Goal: Task Accomplishment & Management: Manage account settings

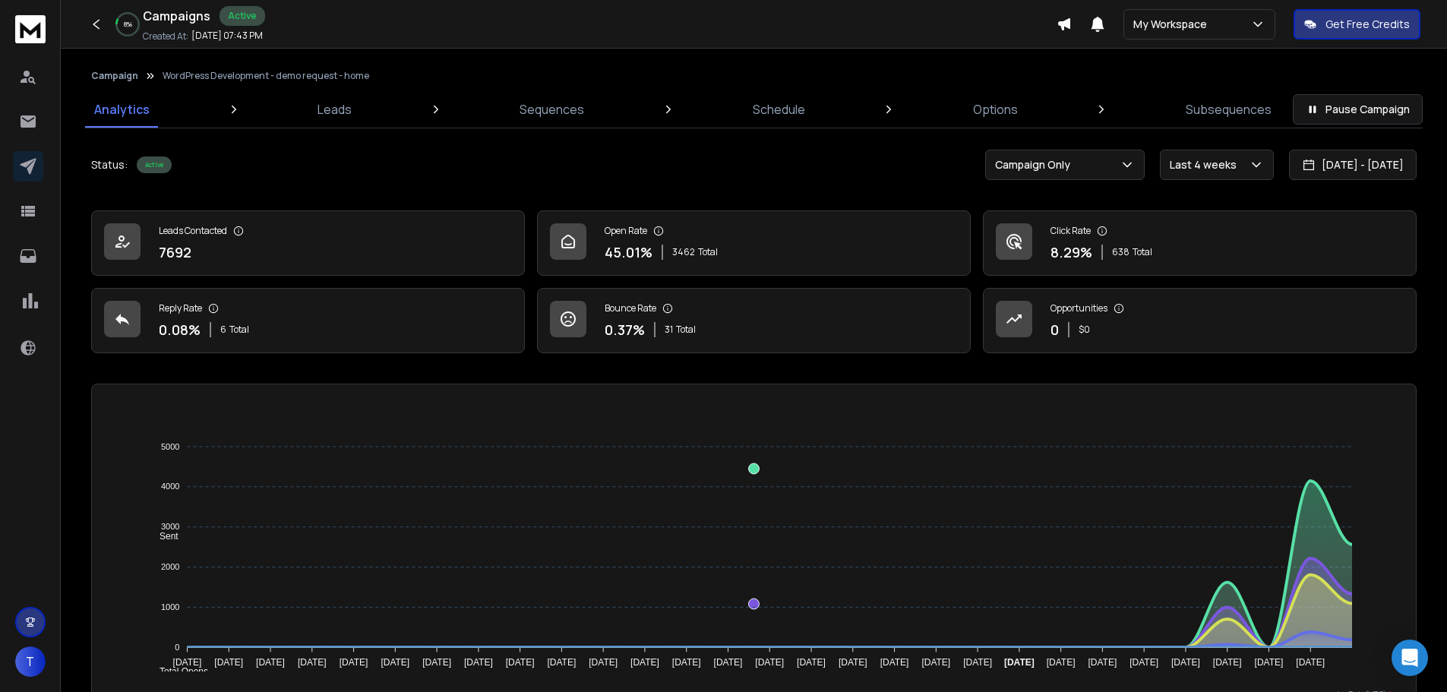
scroll to position [565, 0]
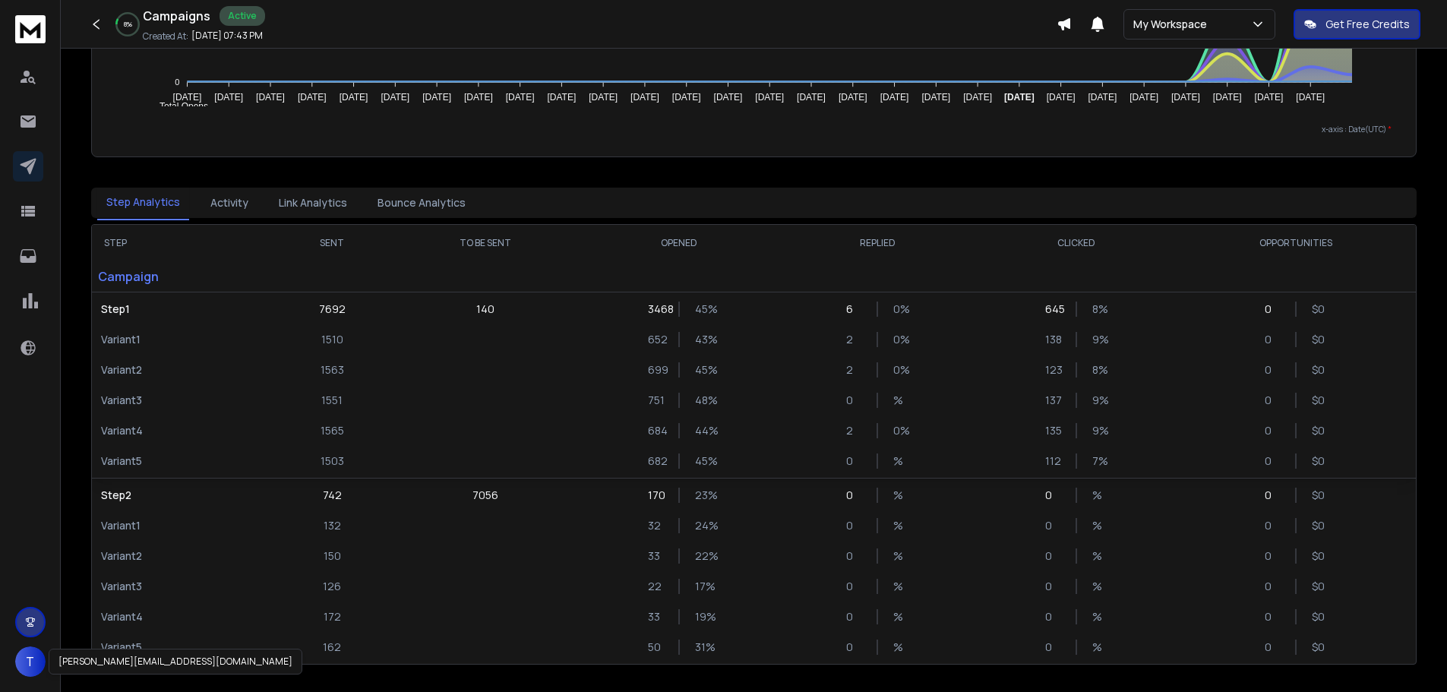
click at [34, 658] on span "T" at bounding box center [30, 662] width 30 height 30
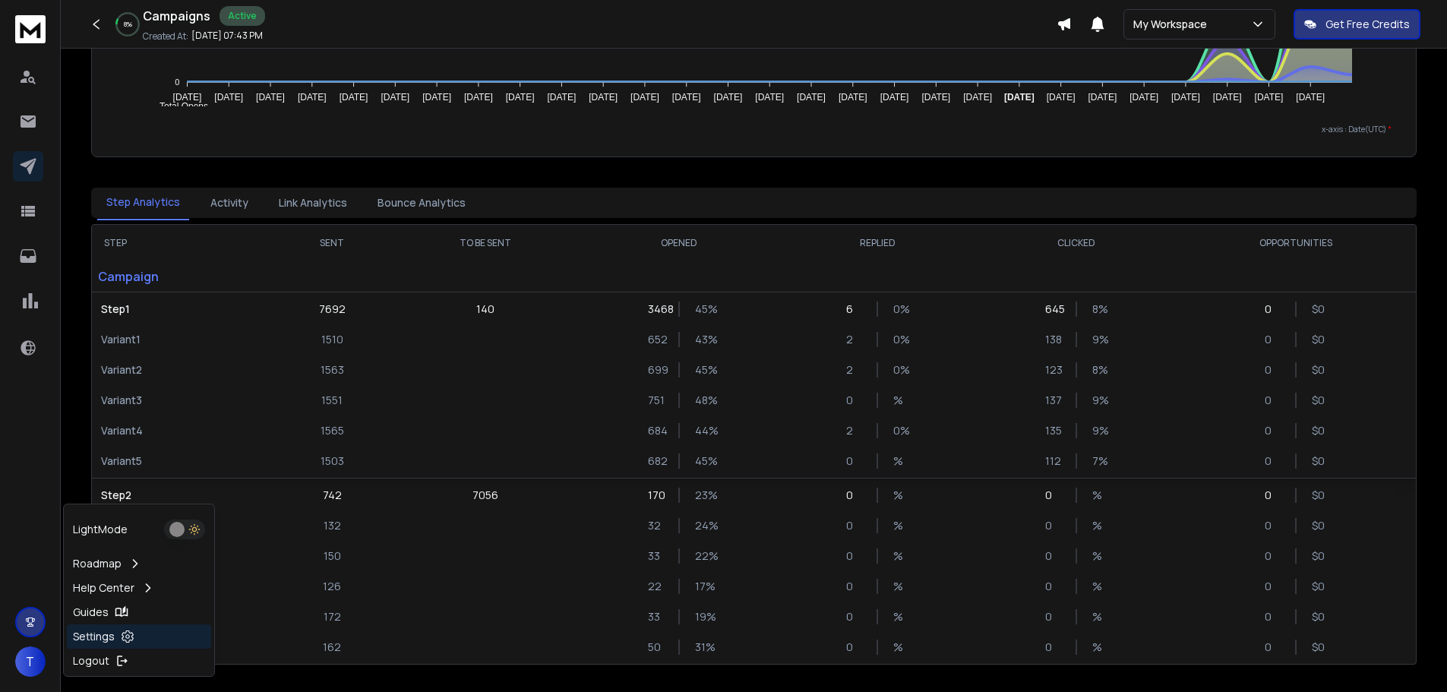
click at [84, 635] on p "Settings" at bounding box center [94, 636] width 42 height 15
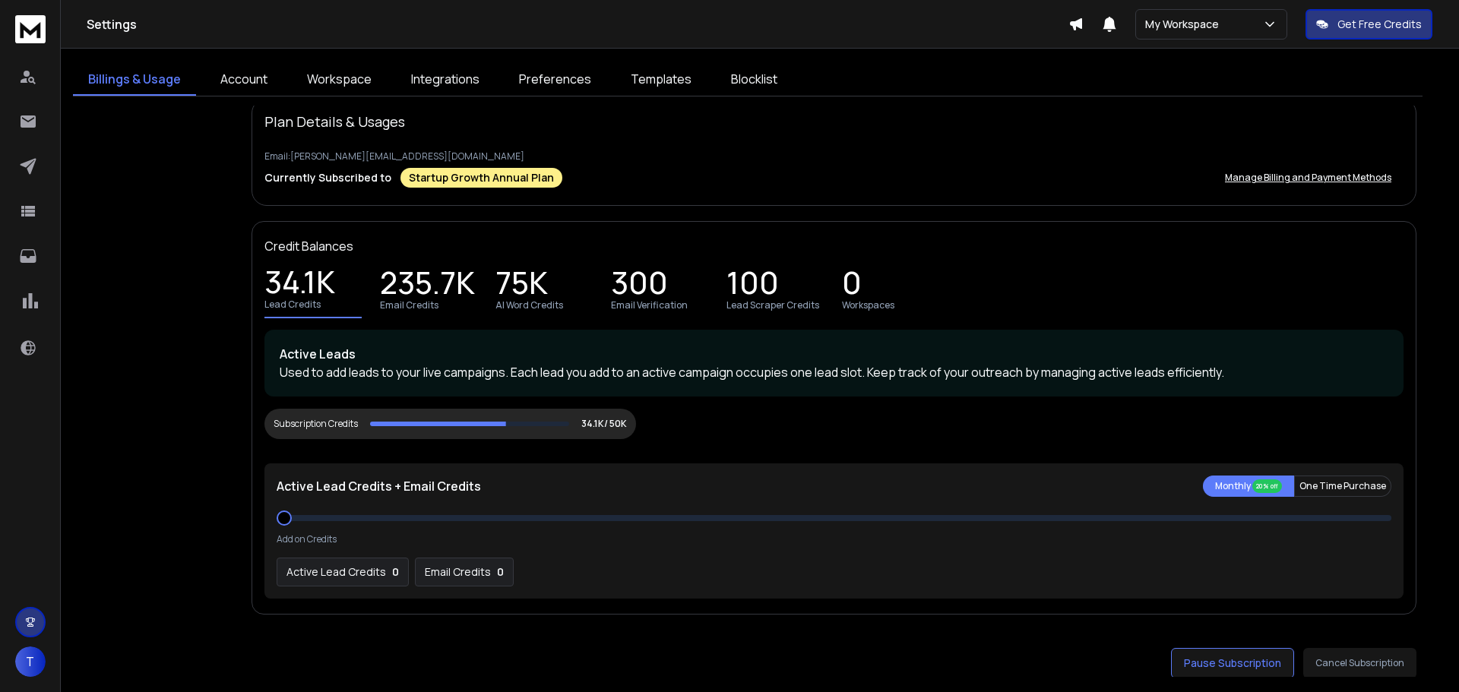
scroll to position [175, 0]
click at [431, 479] on p "Active Lead Credits + Email Credits" at bounding box center [379, 485] width 204 height 18
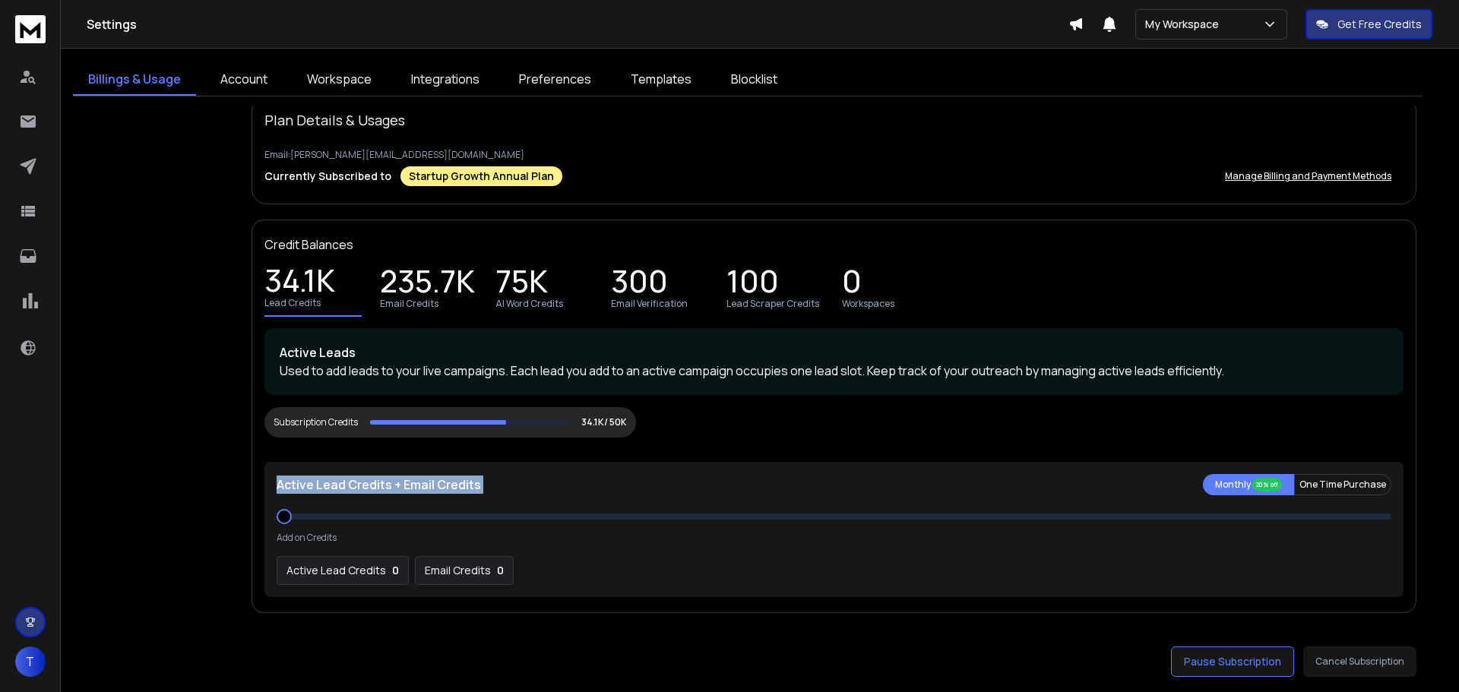
click at [431, 479] on p "Active Lead Credits + Email Credits" at bounding box center [379, 485] width 204 height 18
click at [734, 378] on p "Used to add leads to your live campaigns. Each lead you add to an active campai…" at bounding box center [834, 371] width 1108 height 18
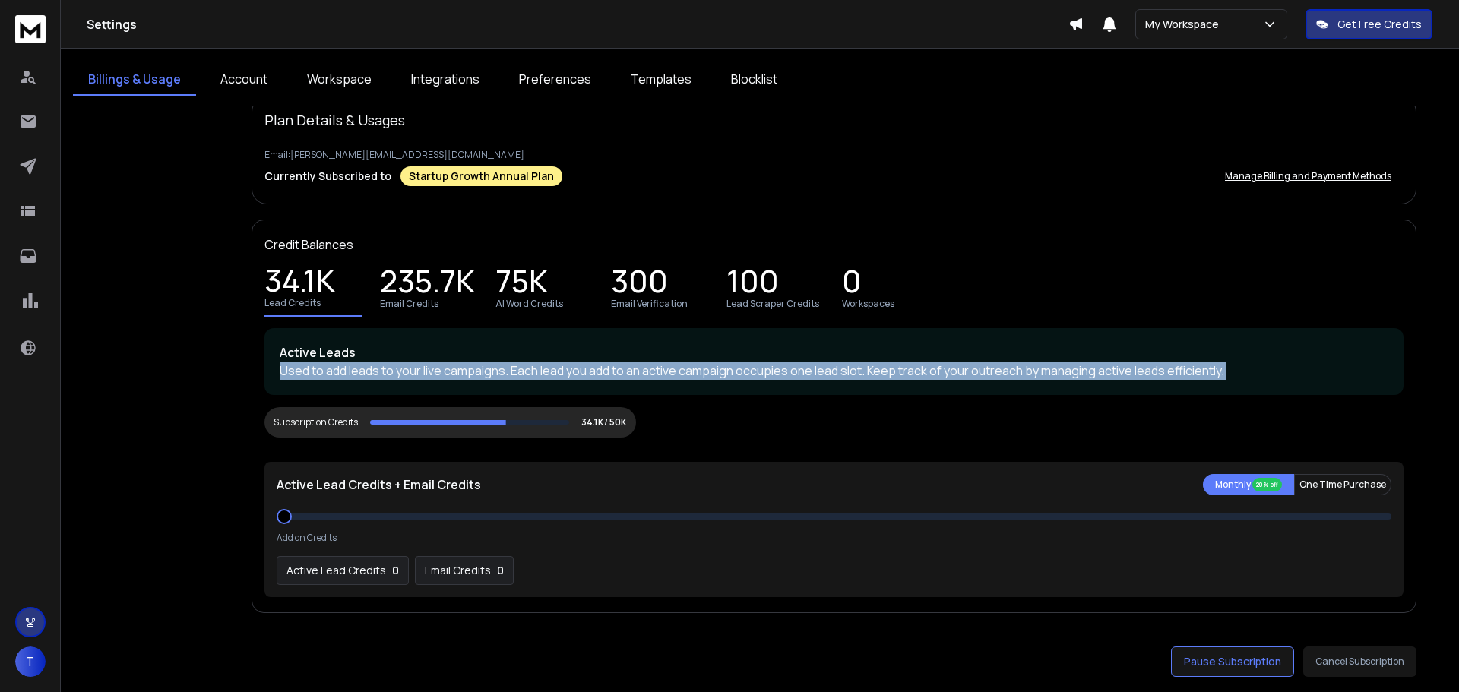
click at [734, 378] on p "Used to add leads to your live campaigns. Each lead you add to an active campai…" at bounding box center [834, 371] width 1108 height 18
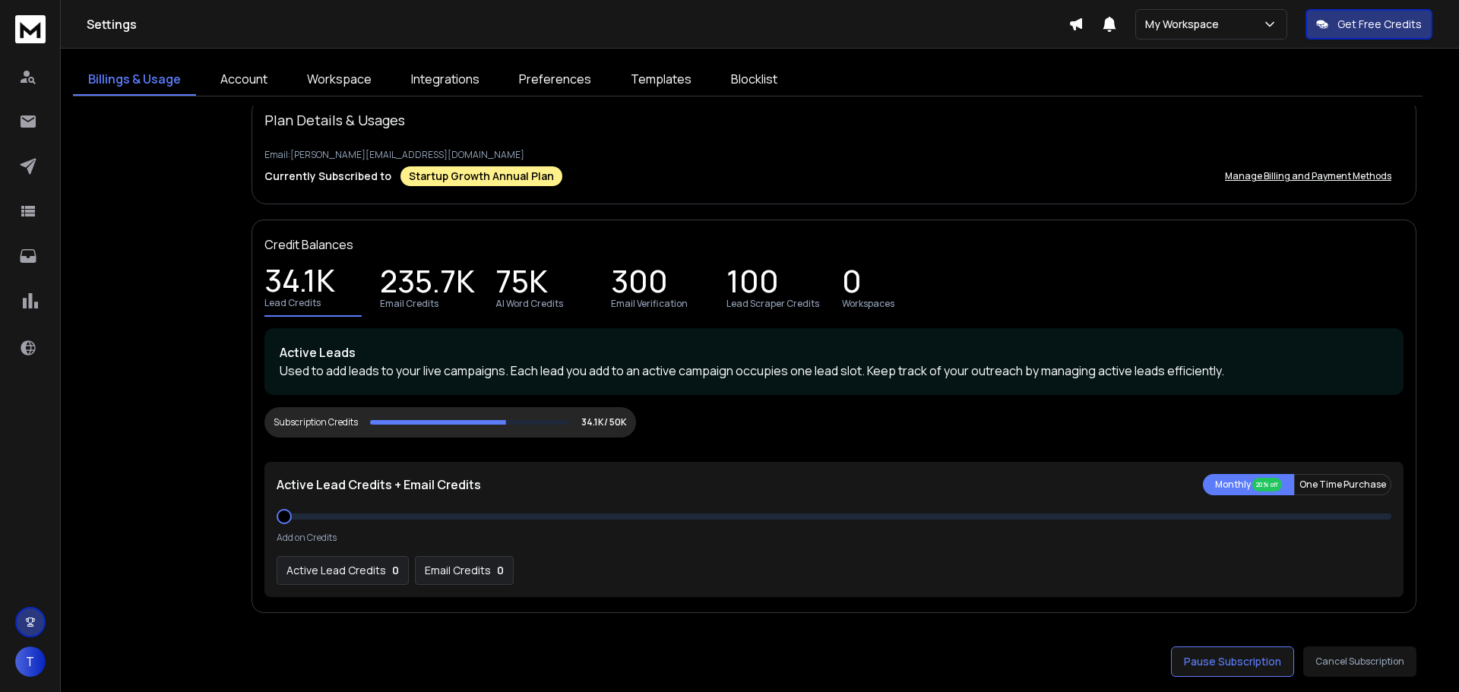
click at [937, 453] on div "Credit Balances 34.1K Lead Credits 235.7K Email Credits 75K AI Word Credits 300…" at bounding box center [833, 417] width 1165 height 394
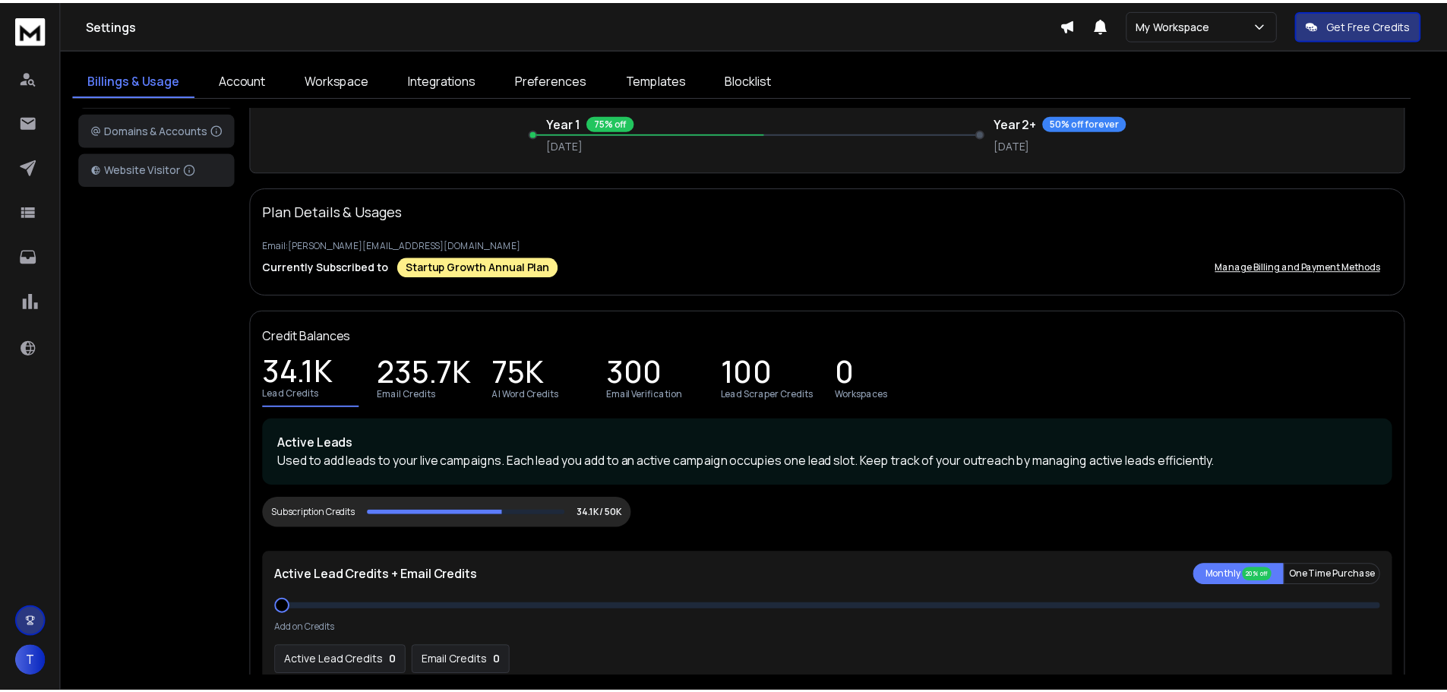
scroll to position [0, 0]
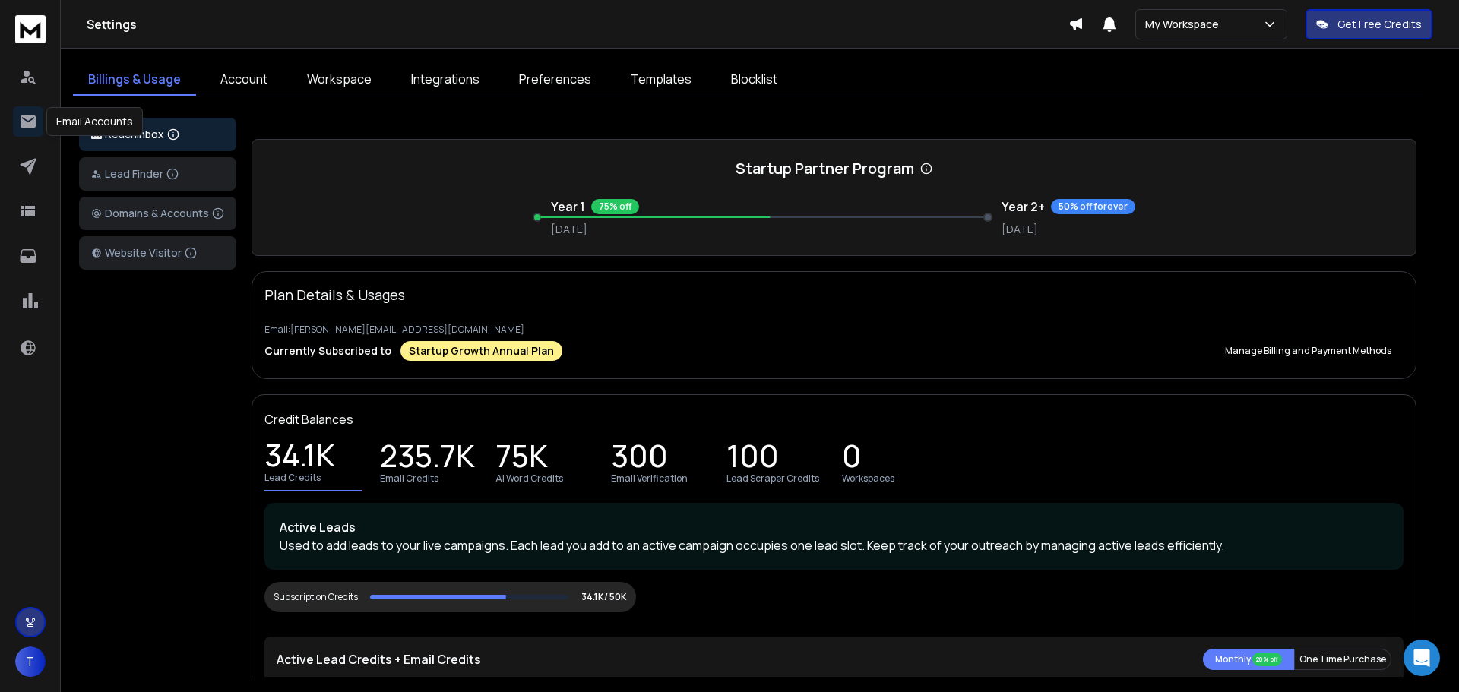
click at [23, 122] on icon at bounding box center [28, 121] width 15 height 12
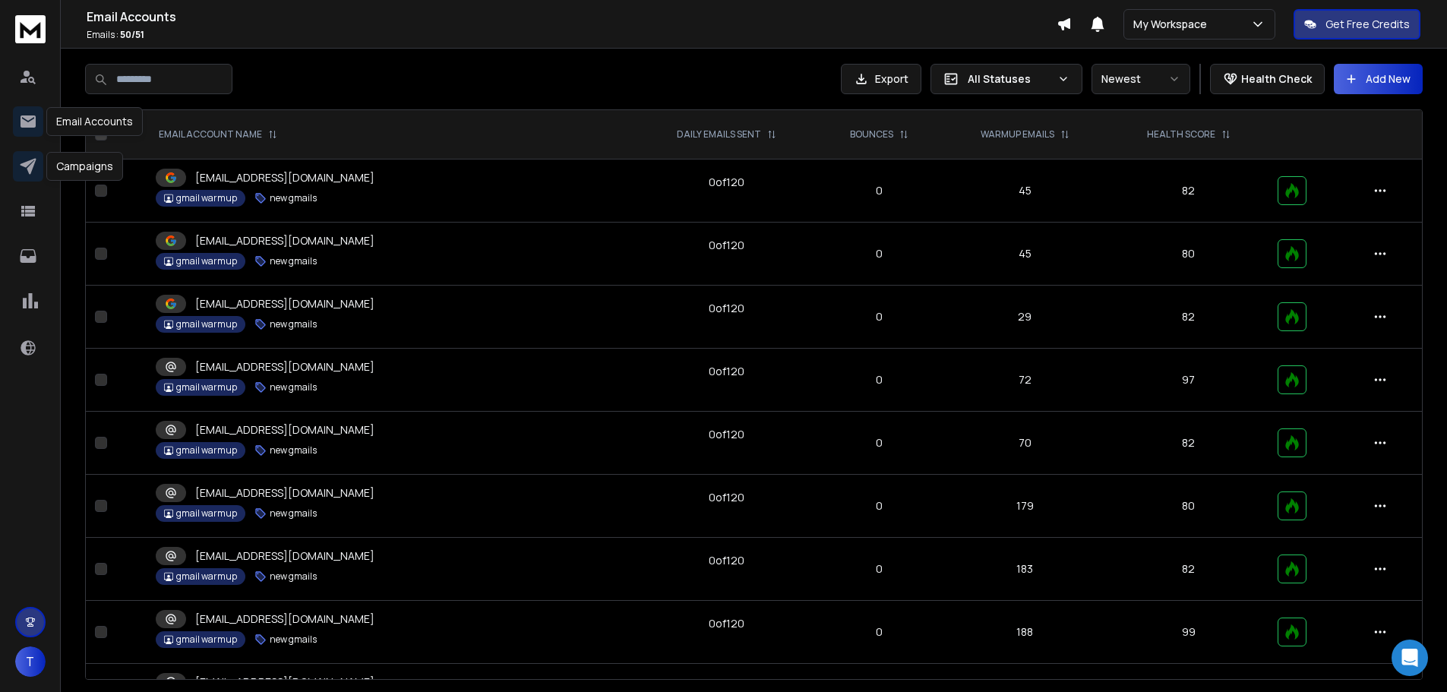
click at [33, 163] on icon at bounding box center [28, 166] width 16 height 16
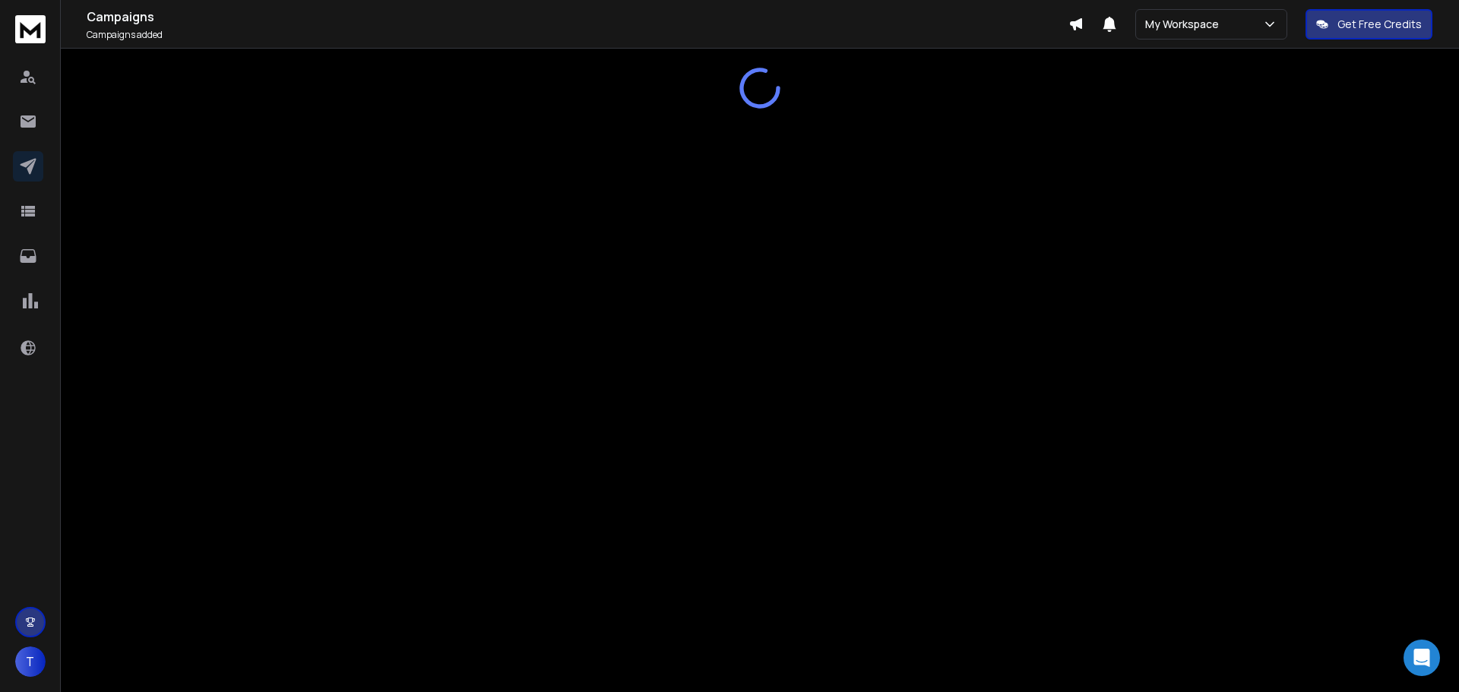
click at [33, 163] on icon at bounding box center [28, 166] width 16 height 16
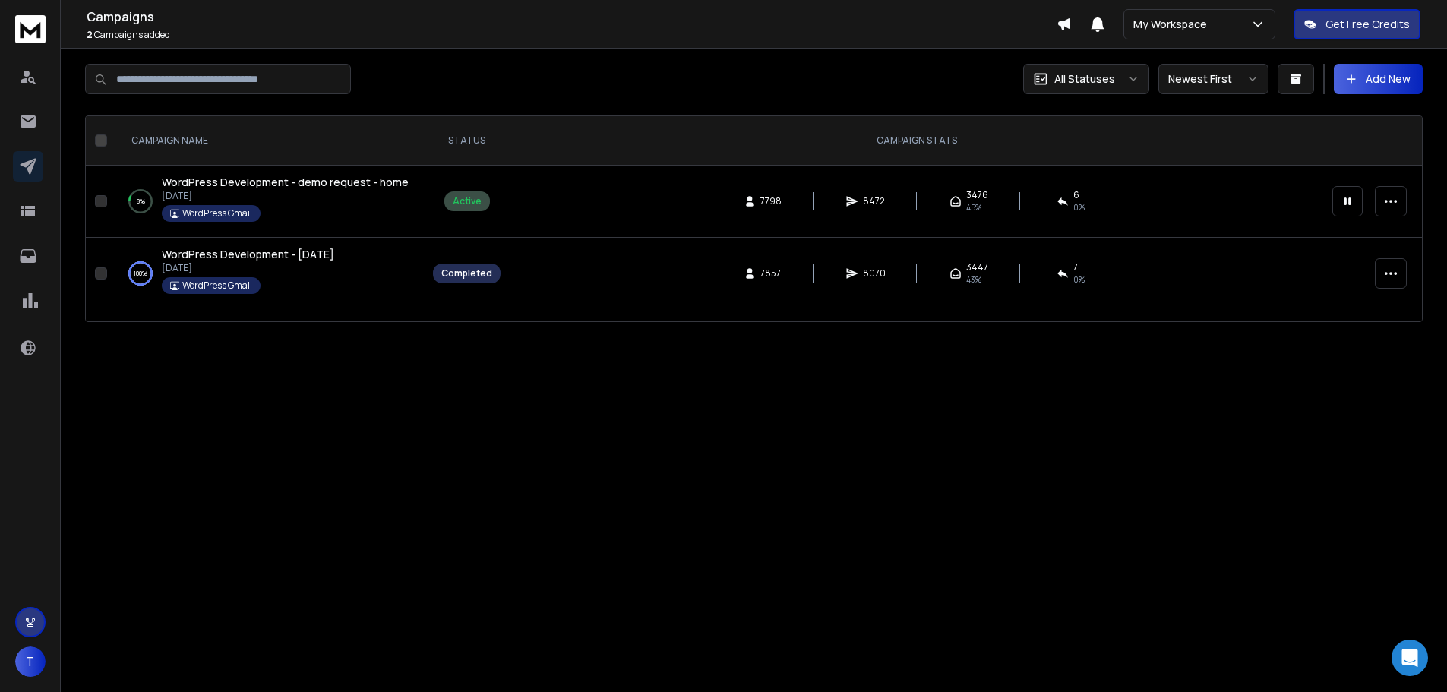
click at [553, 452] on div "Campaigns 2 Campaigns Added All Statuses Newest First Add New CAMPAIGN NAME STA…" at bounding box center [754, 410] width 1338 height 692
click at [290, 178] on span "WordPress Development - demo request - home" at bounding box center [285, 182] width 247 height 14
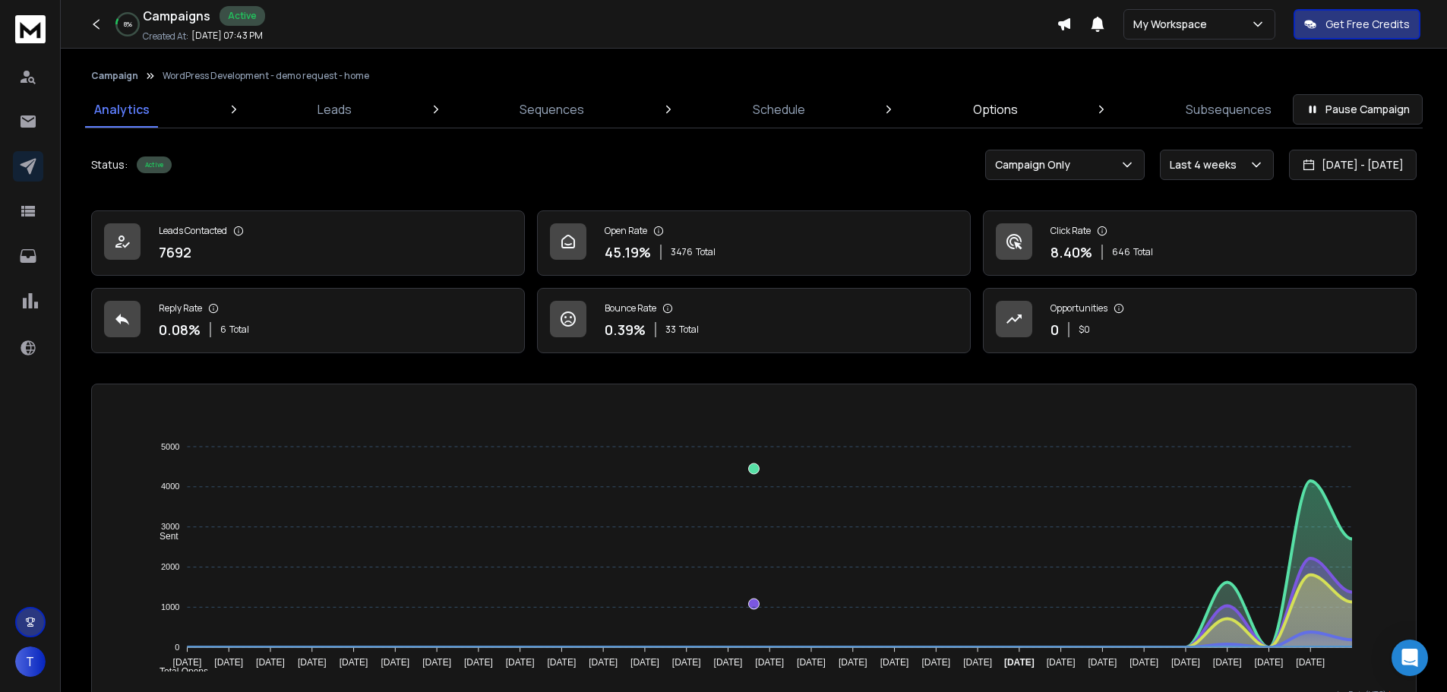
click at [997, 112] on p "Options" at bounding box center [995, 109] width 45 height 18
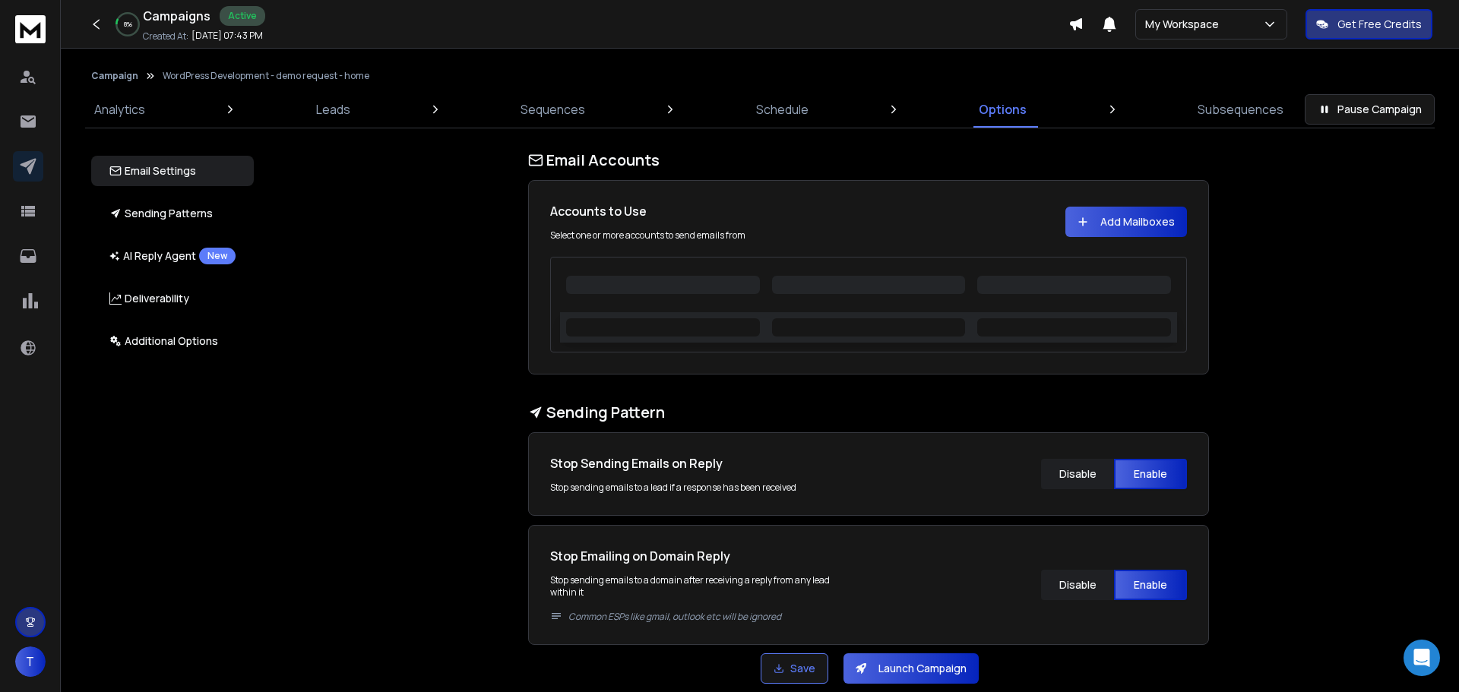
click at [1142, 229] on button "Add Mailboxes" at bounding box center [1126, 222] width 122 height 30
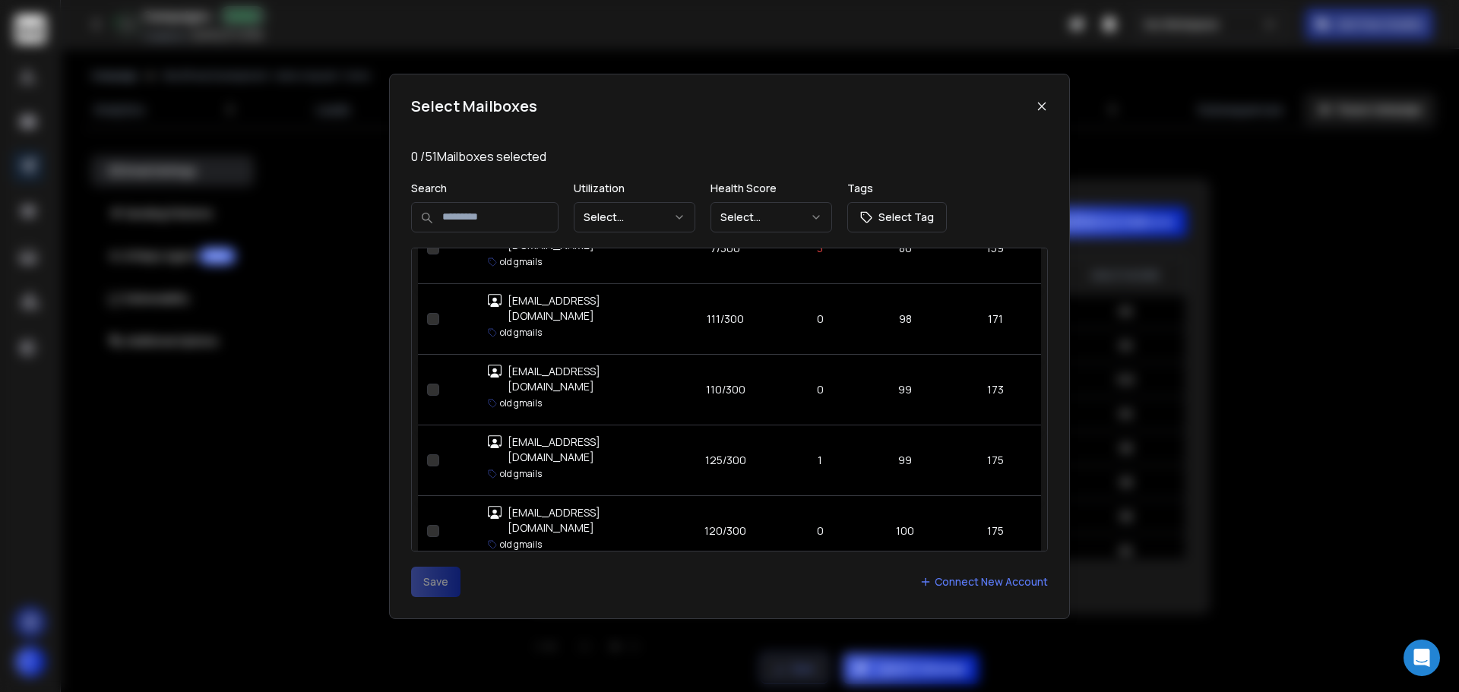
scroll to position [1140, 0]
click at [1031, 115] on div "Select Mailboxes" at bounding box center [729, 106] width 637 height 21
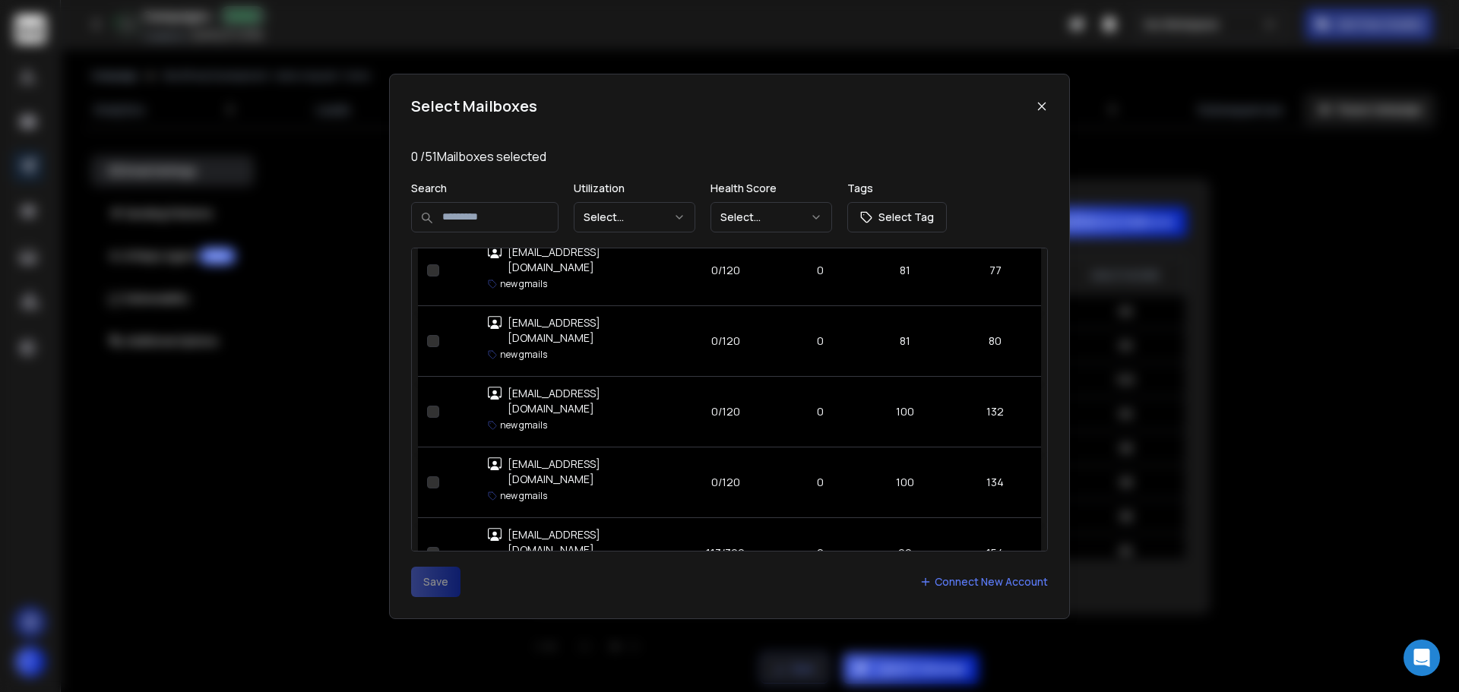
scroll to position [760, 0]
click at [1042, 107] on icon at bounding box center [1042, 106] width 8 height 8
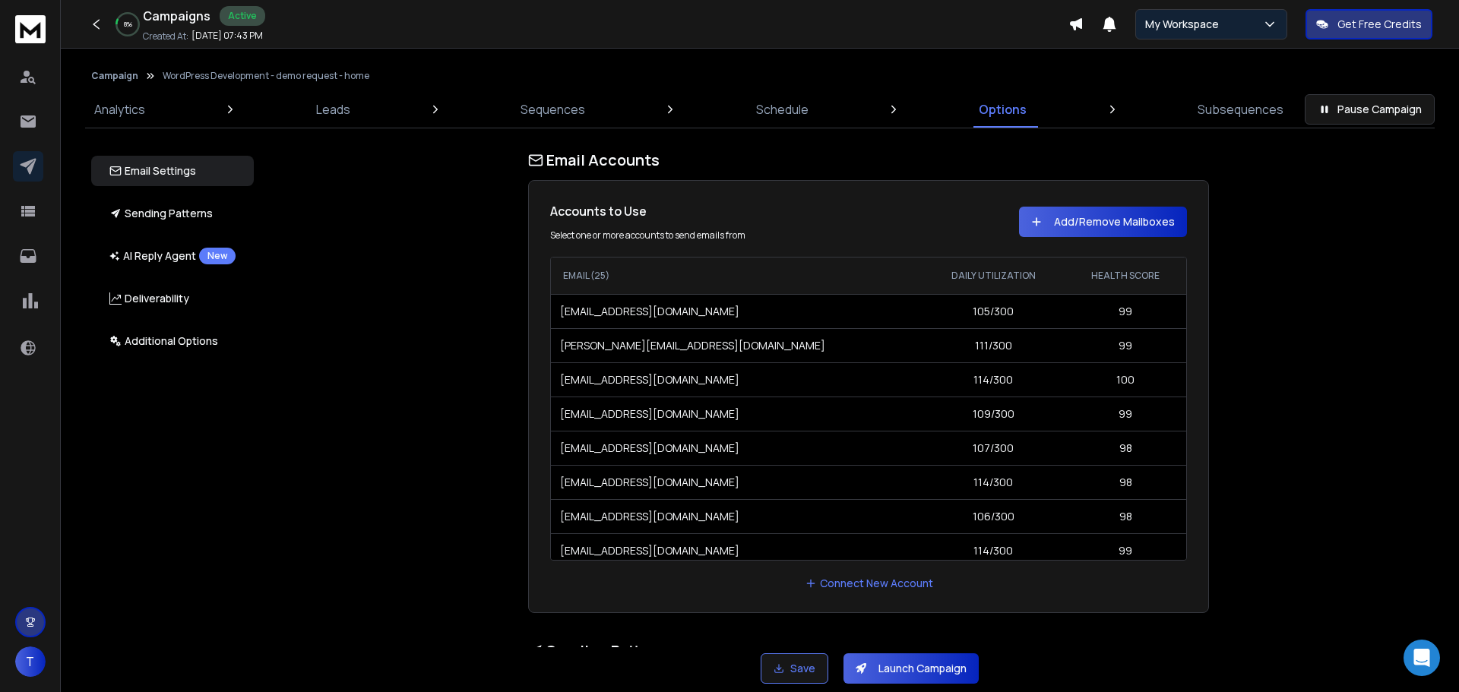
click at [1207, 33] on button "My Workspace" at bounding box center [1211, 24] width 152 height 30
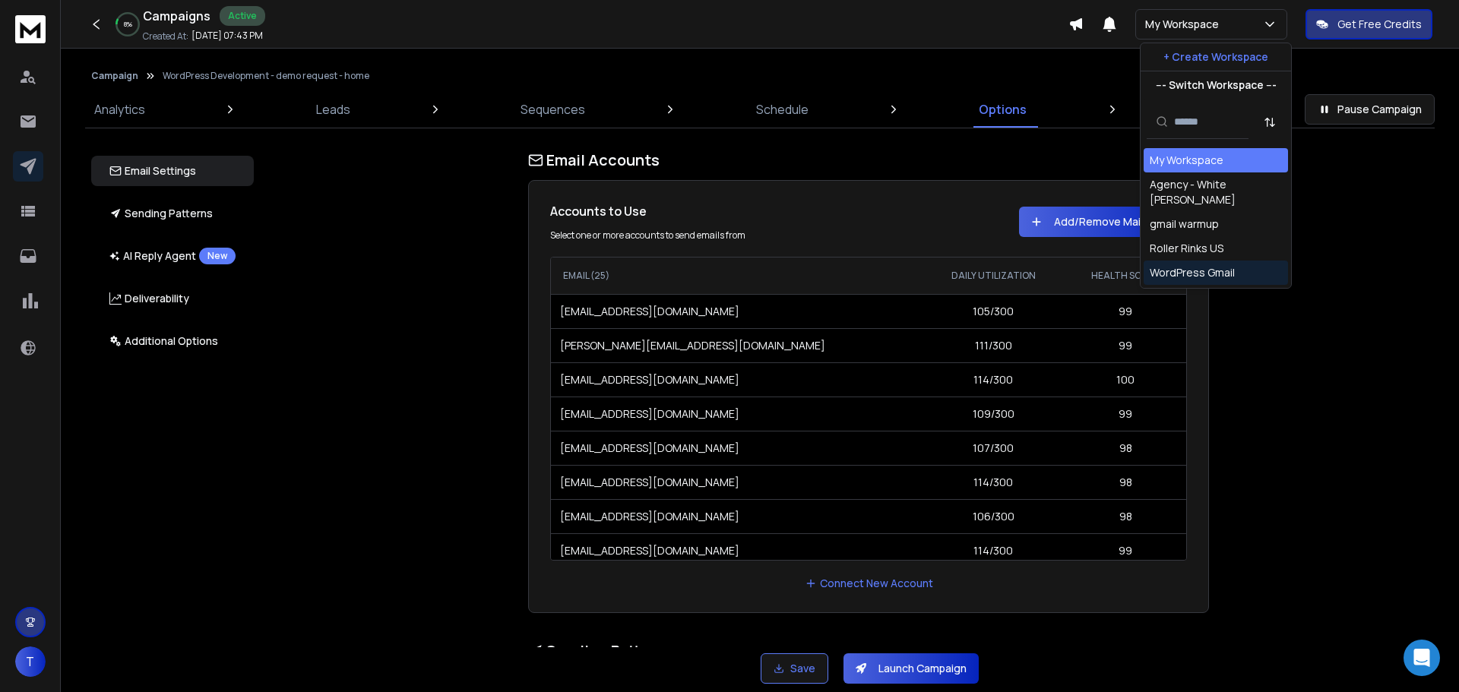
click at [1205, 265] on div "WordPress Gmail" at bounding box center [1191, 272] width 85 height 15
